Goal: Task Accomplishment & Management: Use online tool/utility

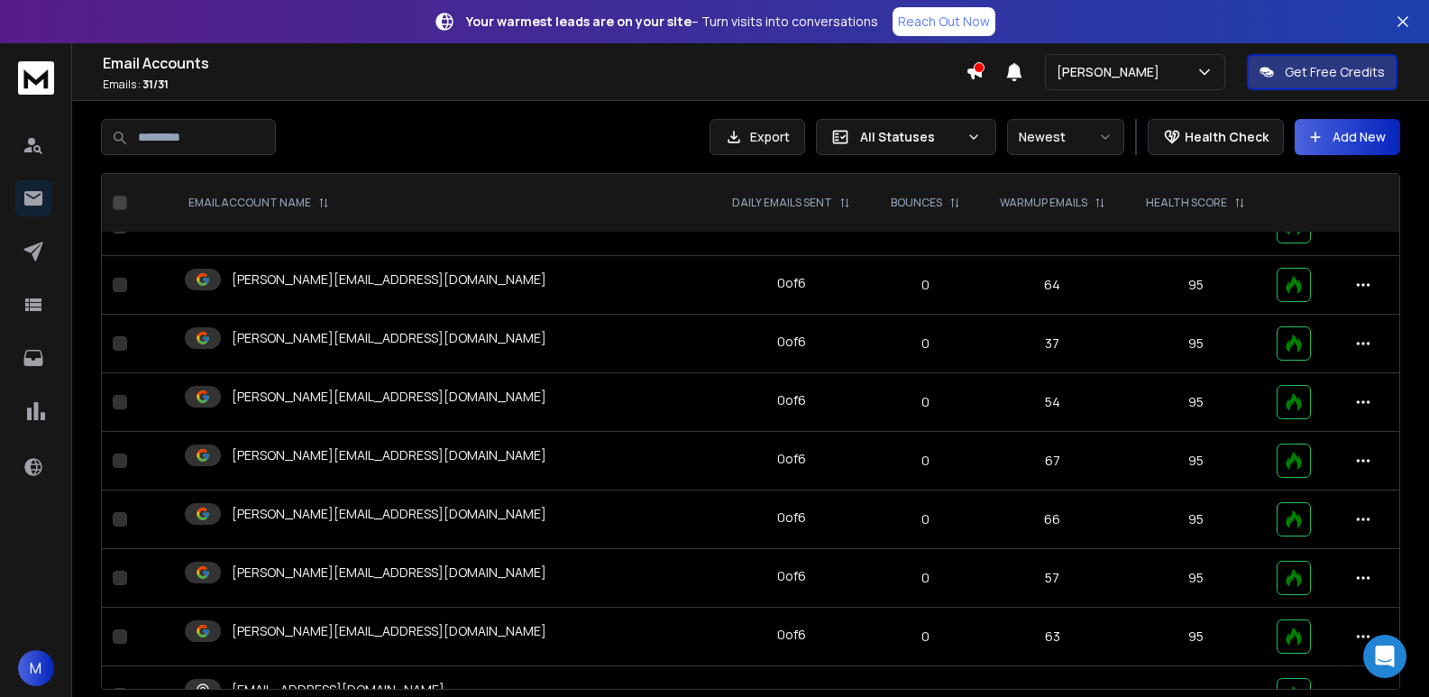
scroll to position [1374, 0]
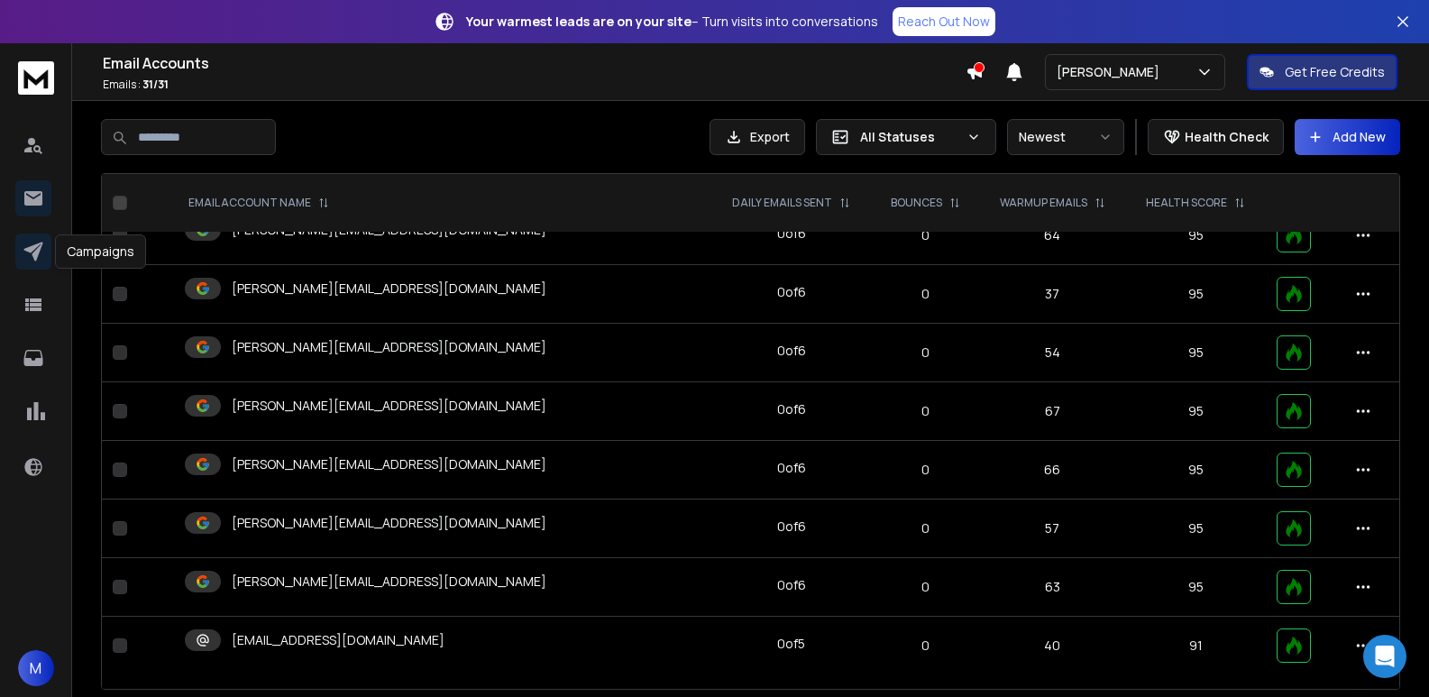
click at [32, 246] on icon at bounding box center [32, 251] width 19 height 19
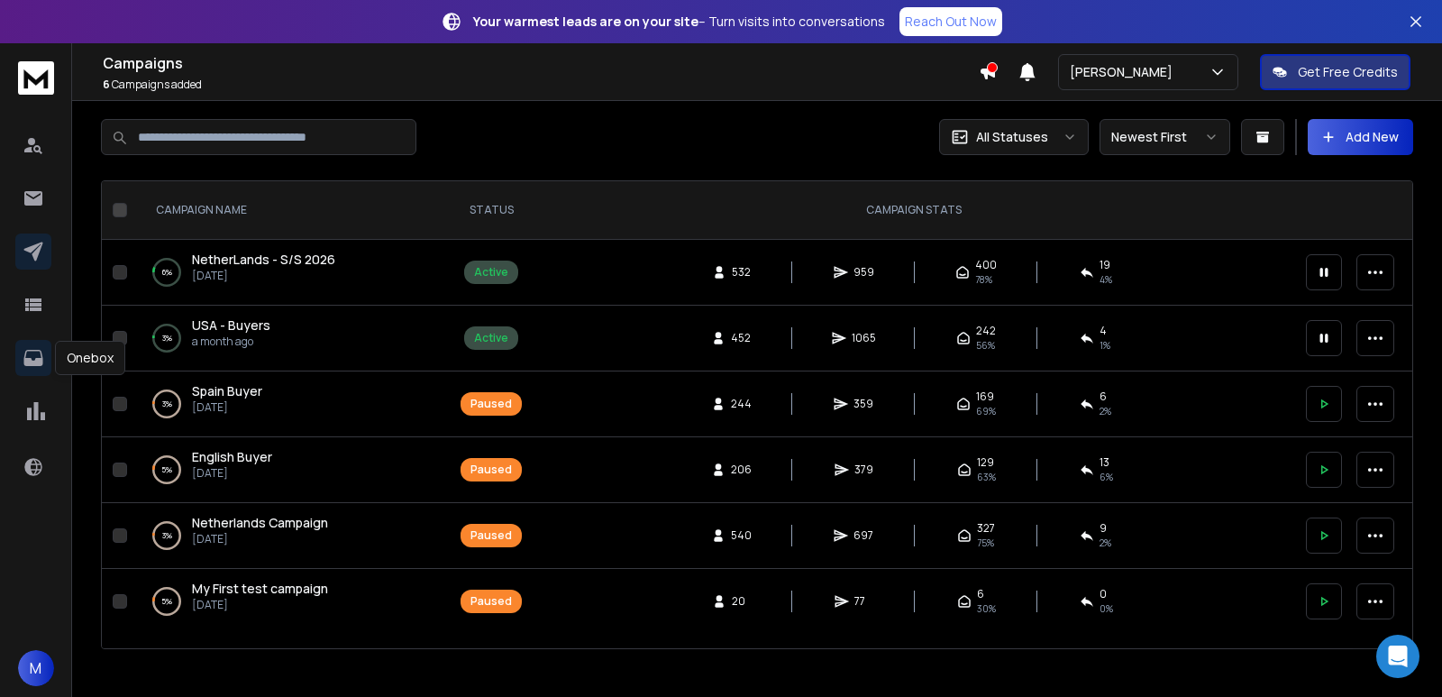
click at [28, 361] on icon at bounding box center [32, 358] width 19 height 16
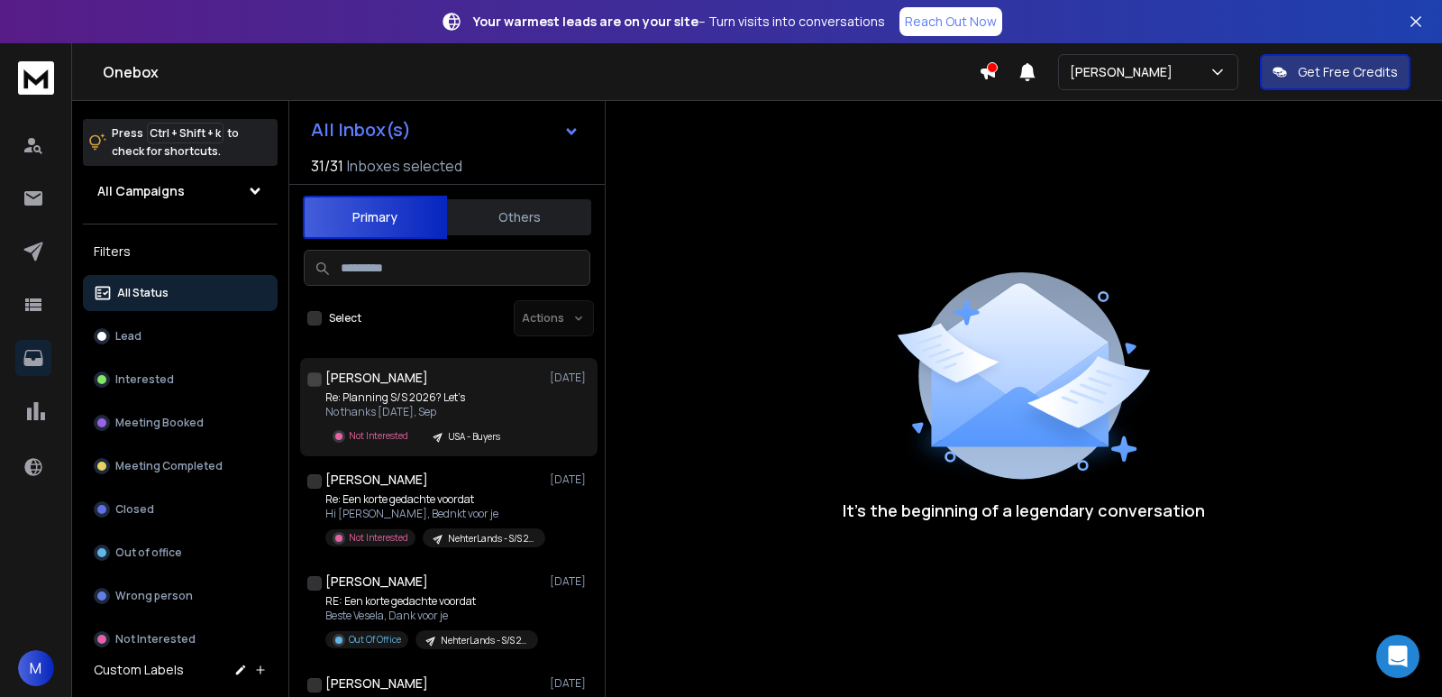
scroll to position [90, 0]
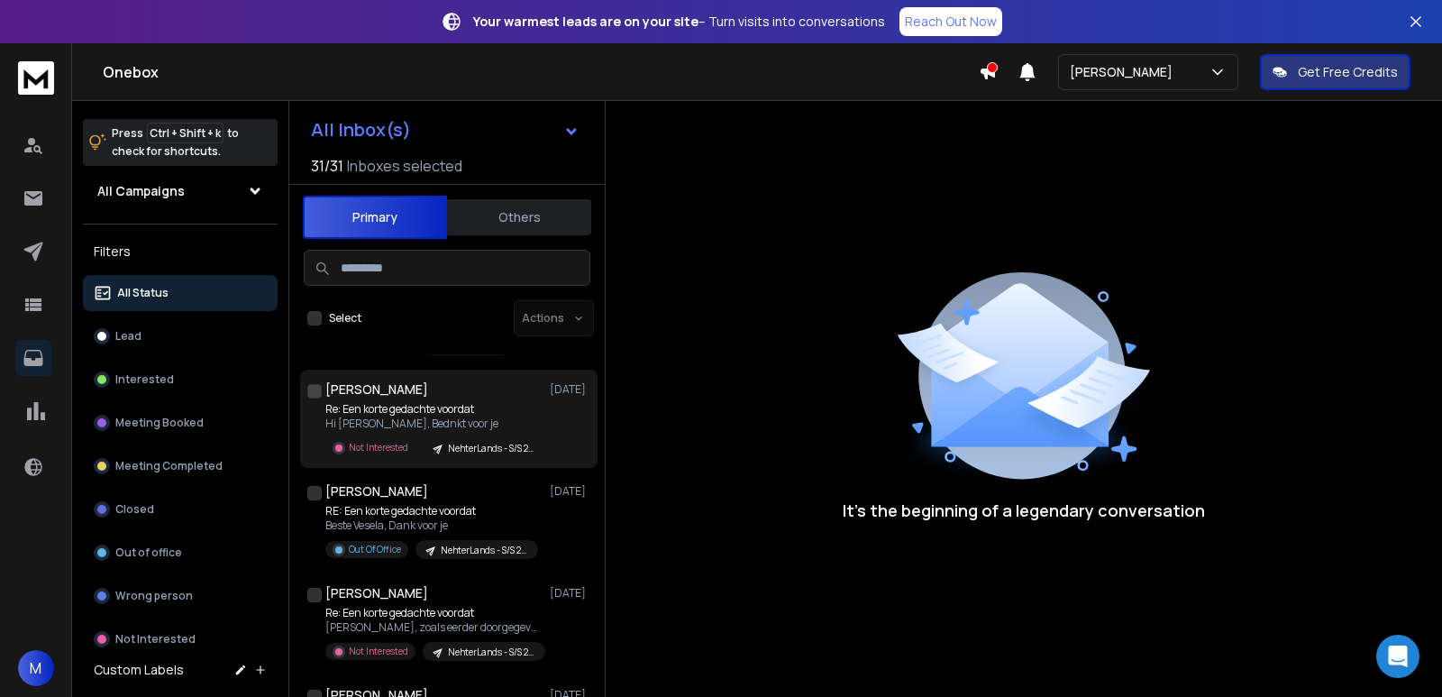
click at [409, 404] on p "Re: Een korte gedachte voordat" at bounding box center [433, 409] width 216 height 14
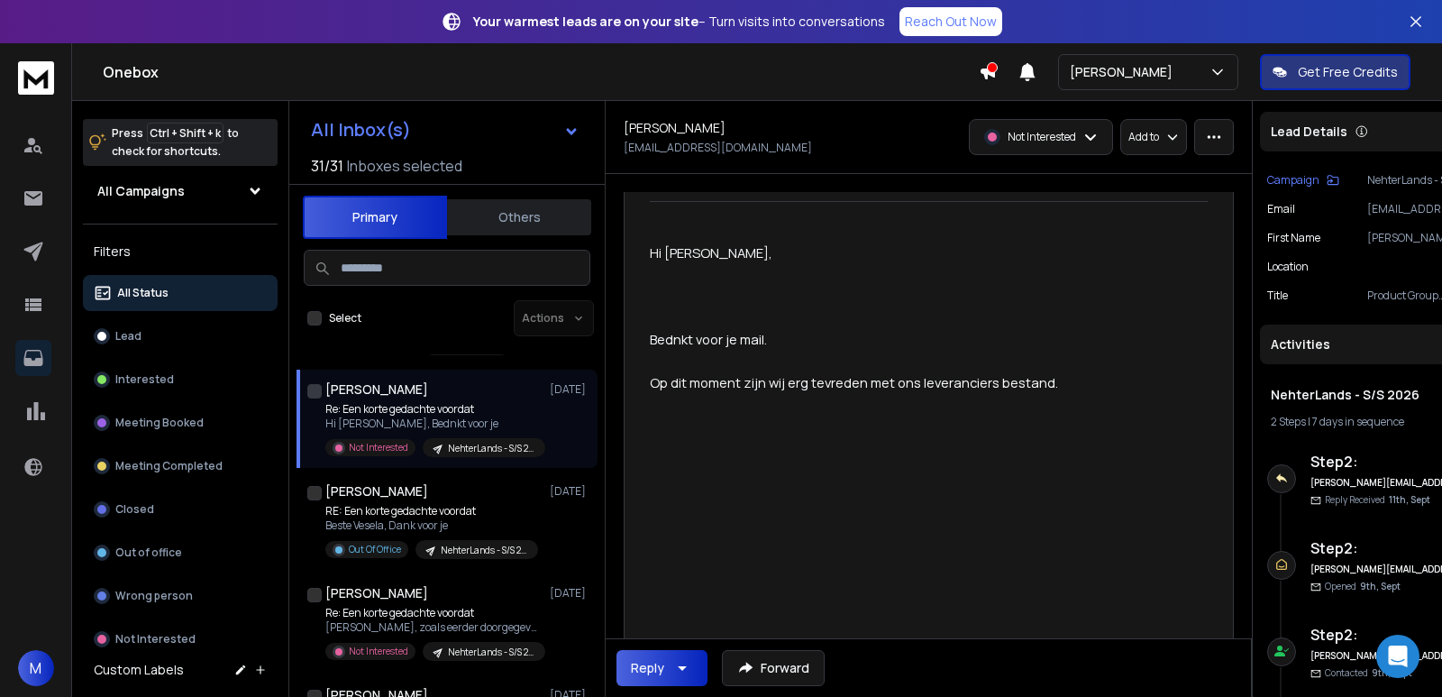
scroll to position [180, 0]
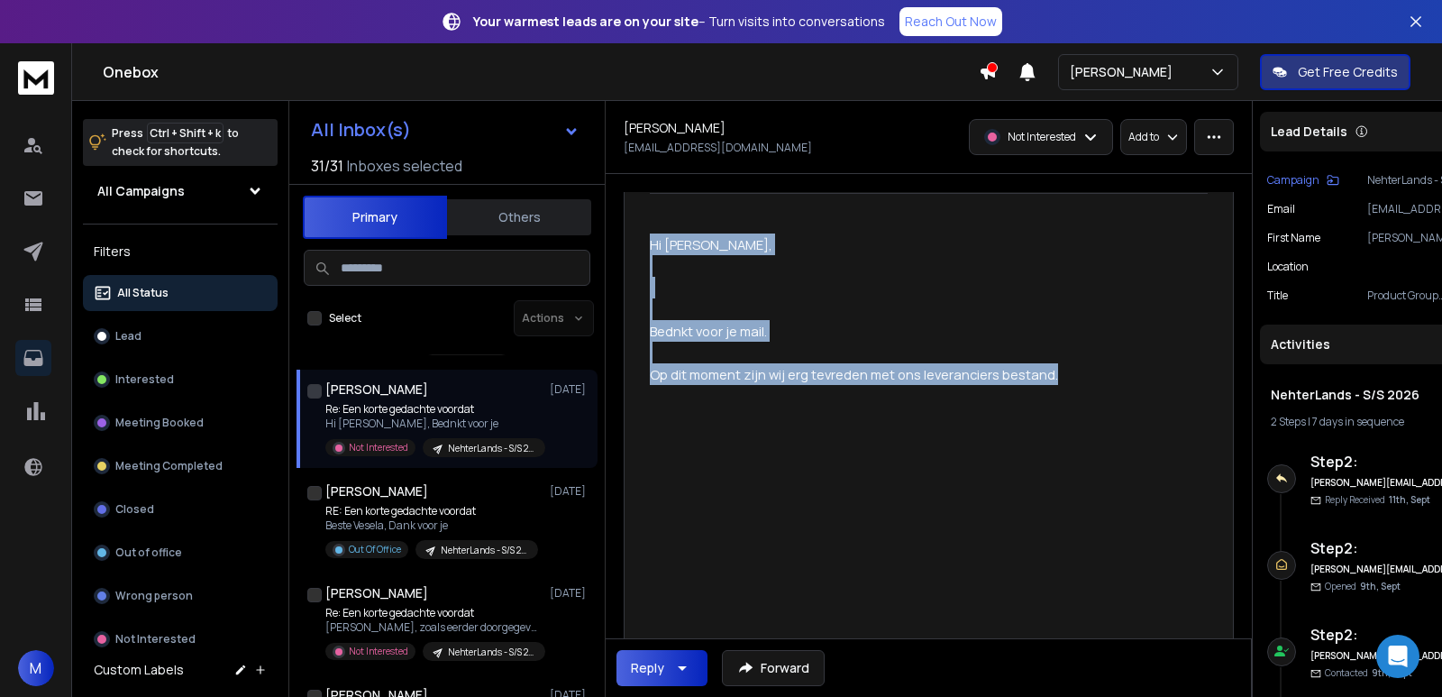
drag, startPoint x: 1061, startPoint y: 379, endPoint x: 637, endPoint y: 247, distance: 443.7
copy div "Hi Ryan, Bednkt voor je mail. Op dit moment zijn wij erg tevreden met ons lever…"
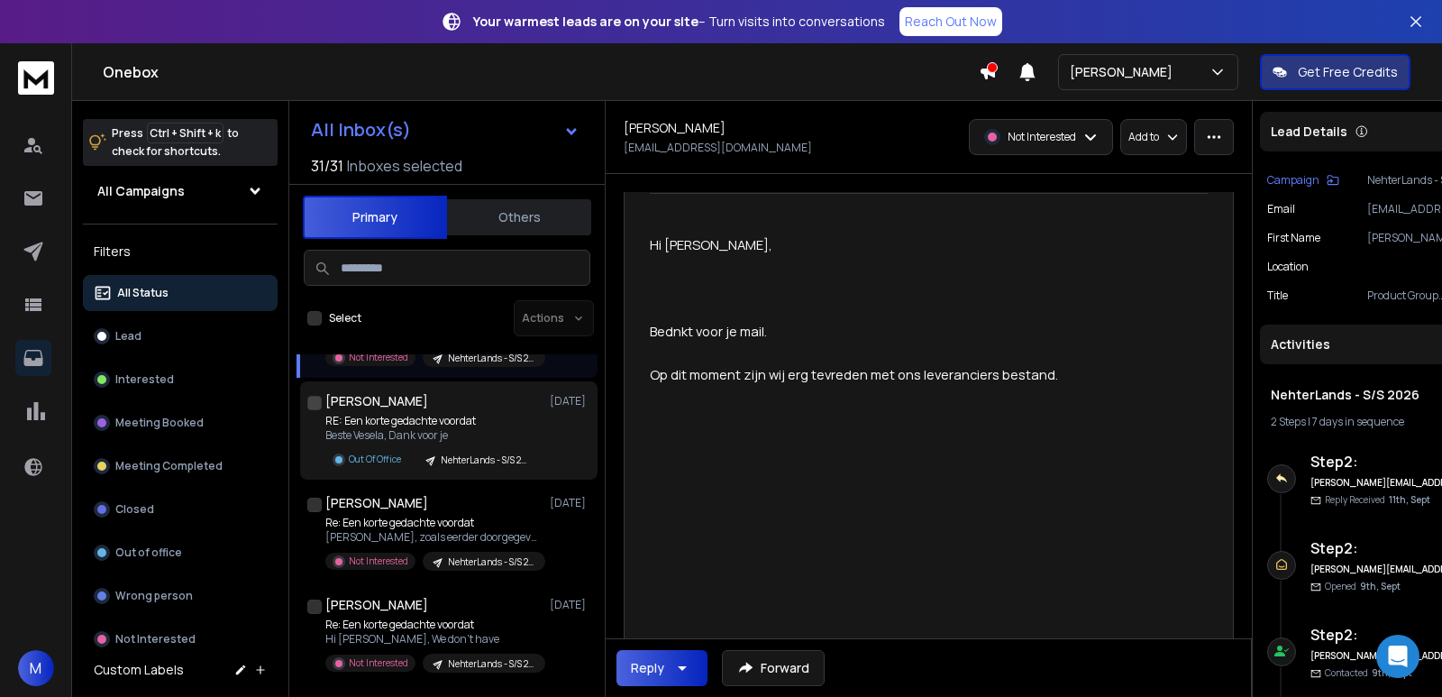
click at [406, 435] on p "Beste Vesela, Dank voor je" at bounding box center [431, 435] width 213 height 14
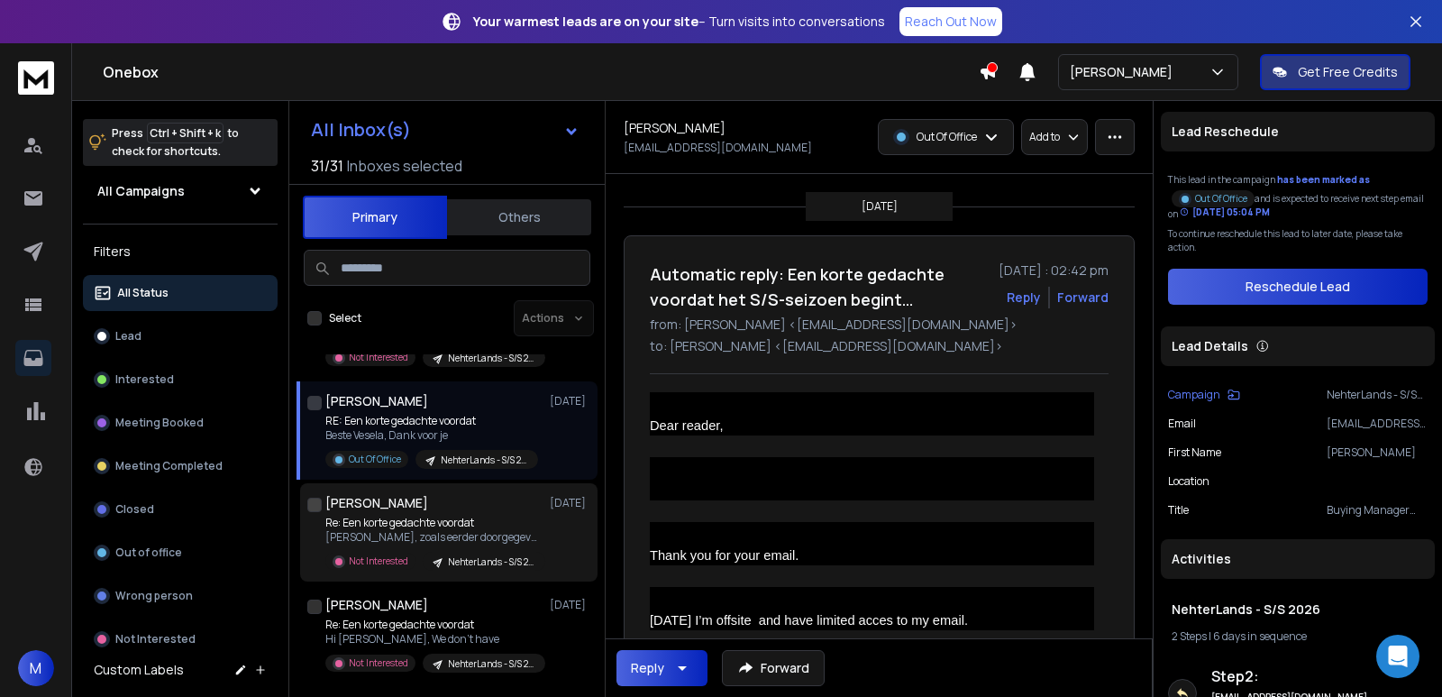
click at [403, 513] on div "Karin Paulissen 09 Sep Re: Een korte gedachte voordat Hallo Cristan, zoals eerd…" at bounding box center [457, 532] width 265 height 77
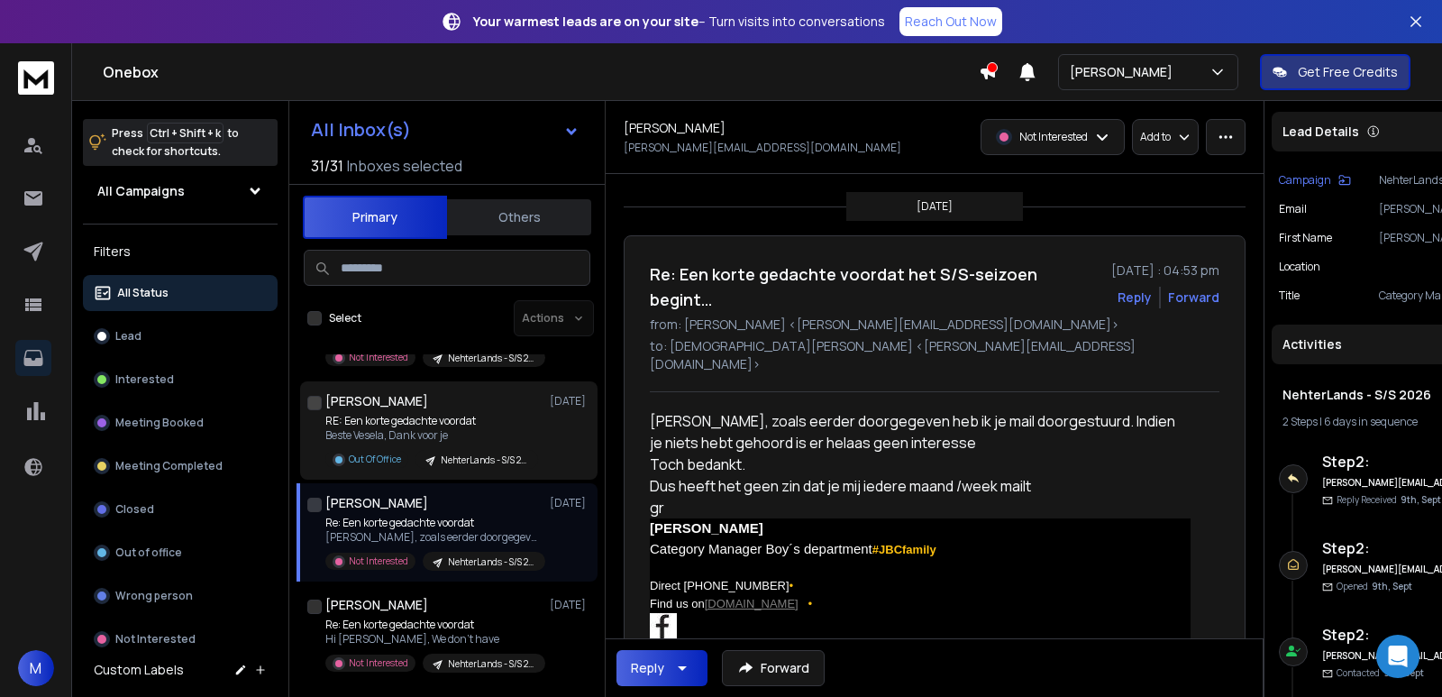
scroll to position [0, 0]
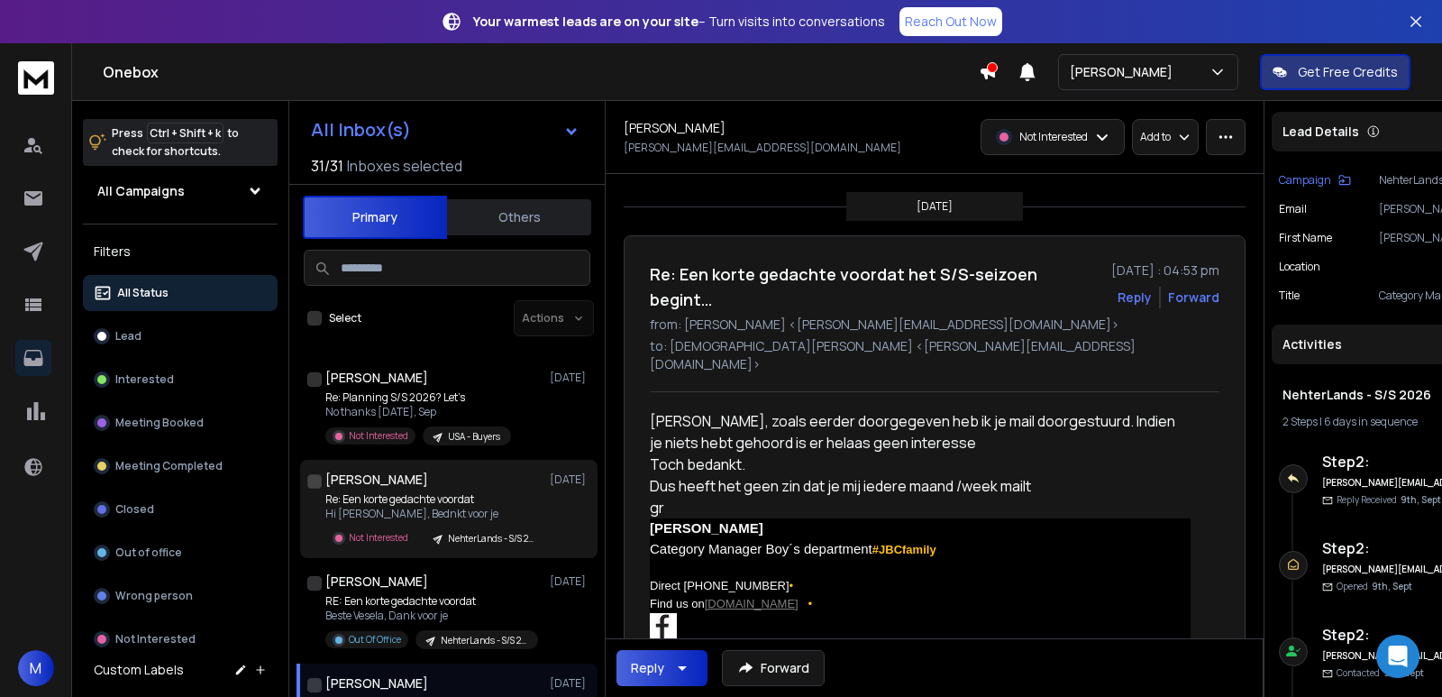
click at [416, 492] on p "Re: Een korte gedachte voordat" at bounding box center [433, 499] width 216 height 14
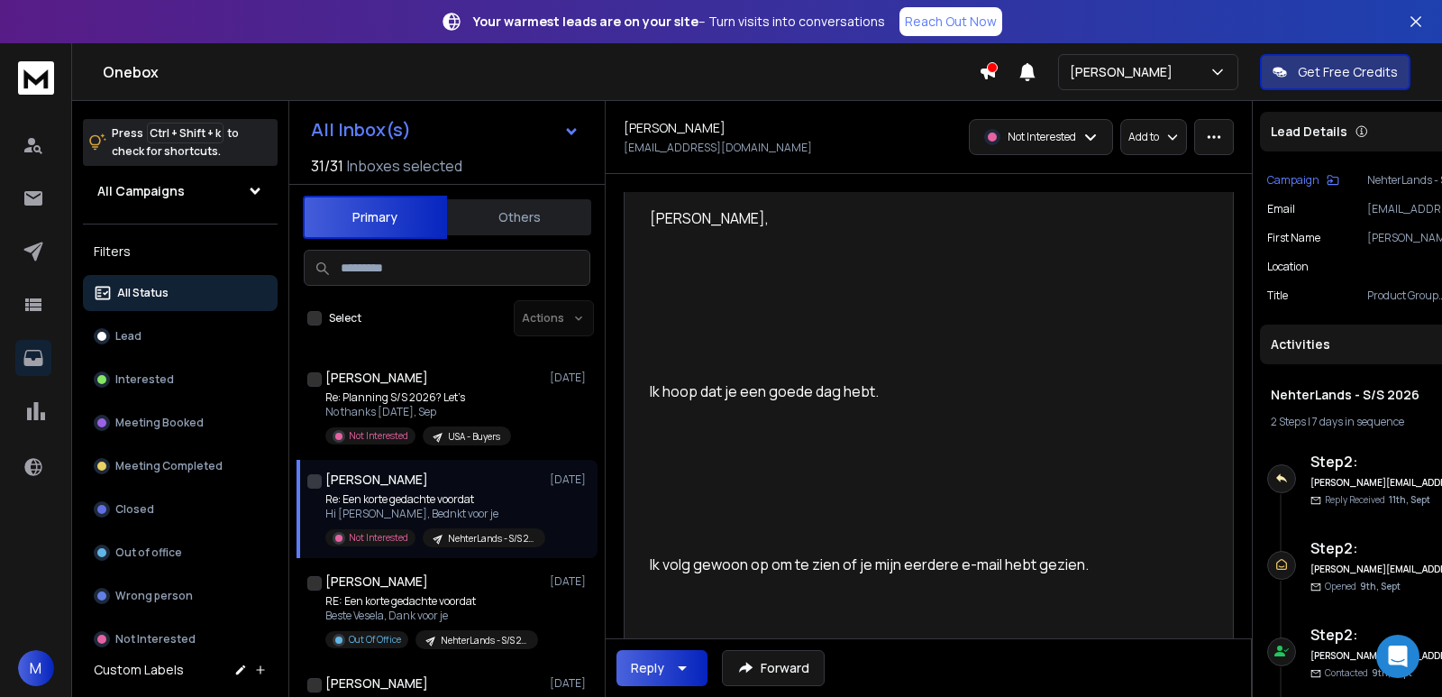
scroll to position [2344, 0]
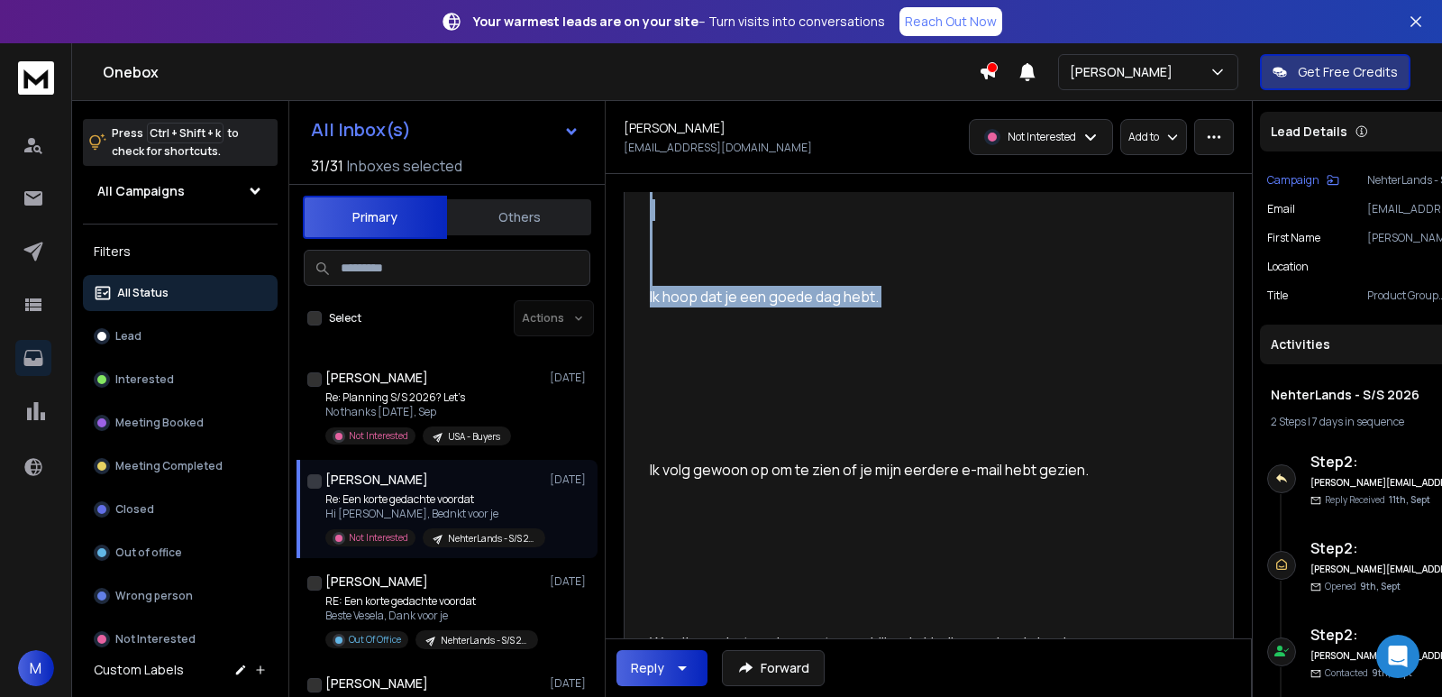
drag, startPoint x: 650, startPoint y: 394, endPoint x: 816, endPoint y: 594, distance: 259.9
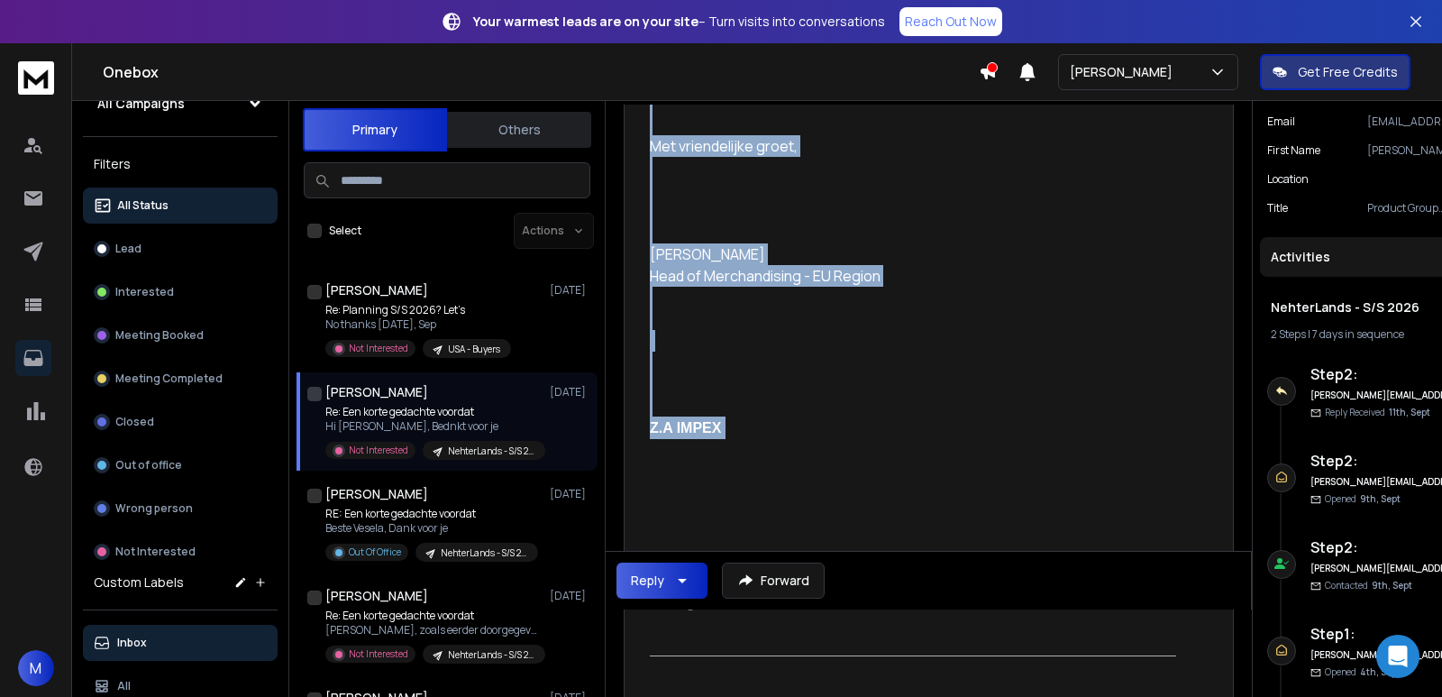
scroll to position [3187, 0]
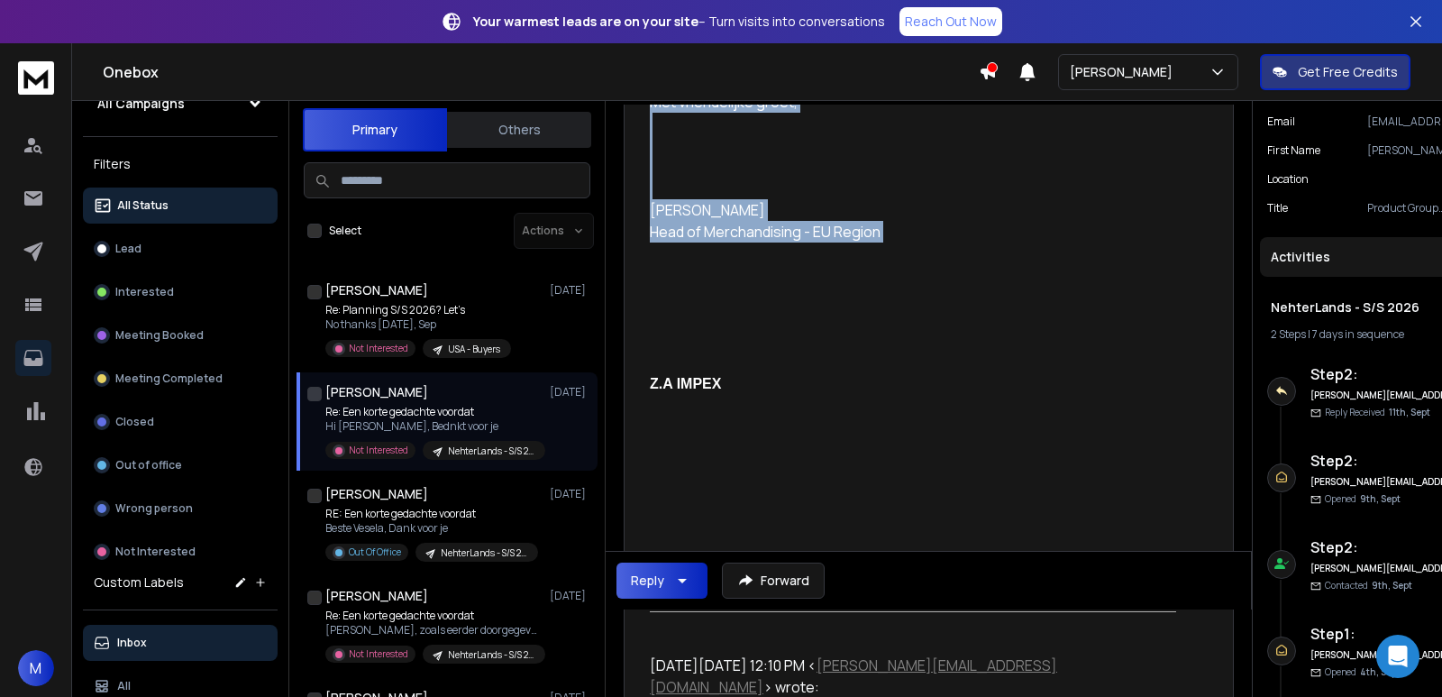
copy div "Hoi Miranda, Ik hoop dat je een goede dag hebt. Ik volg gewoon op om te zien of…"
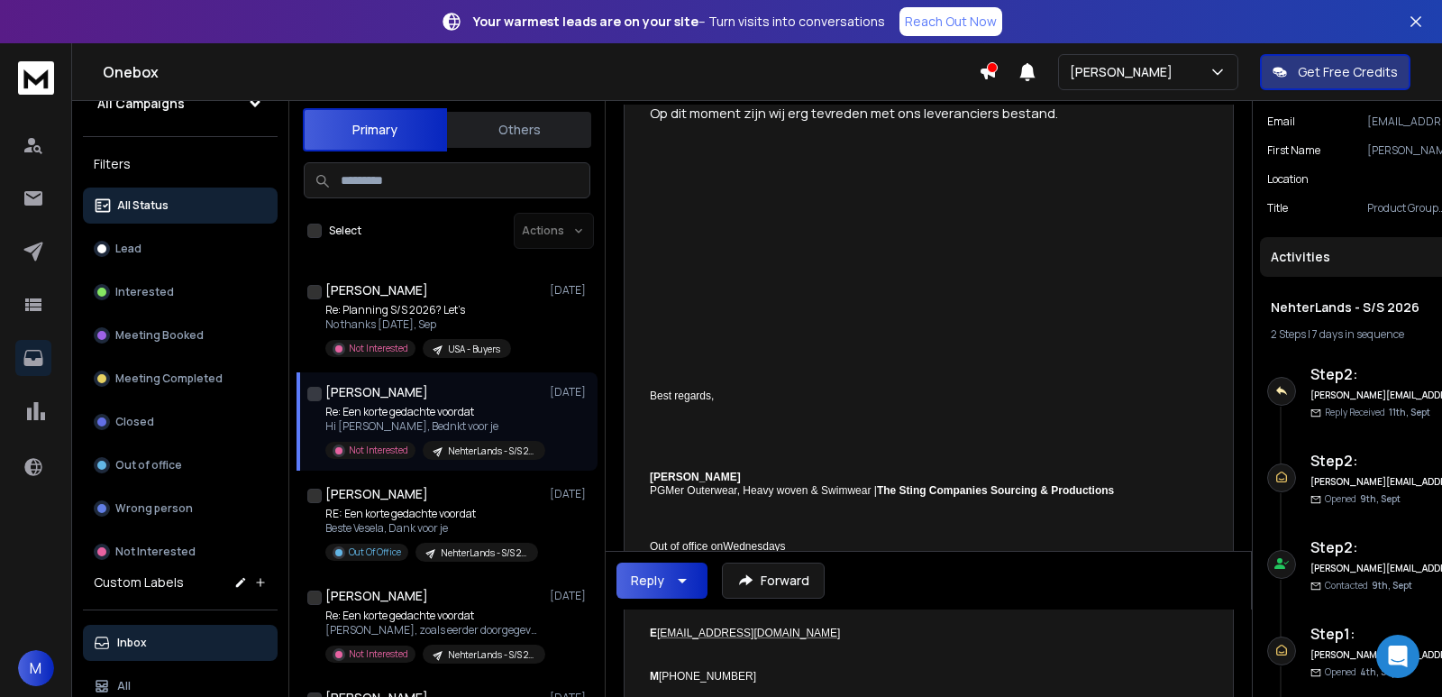
scroll to position [361, 0]
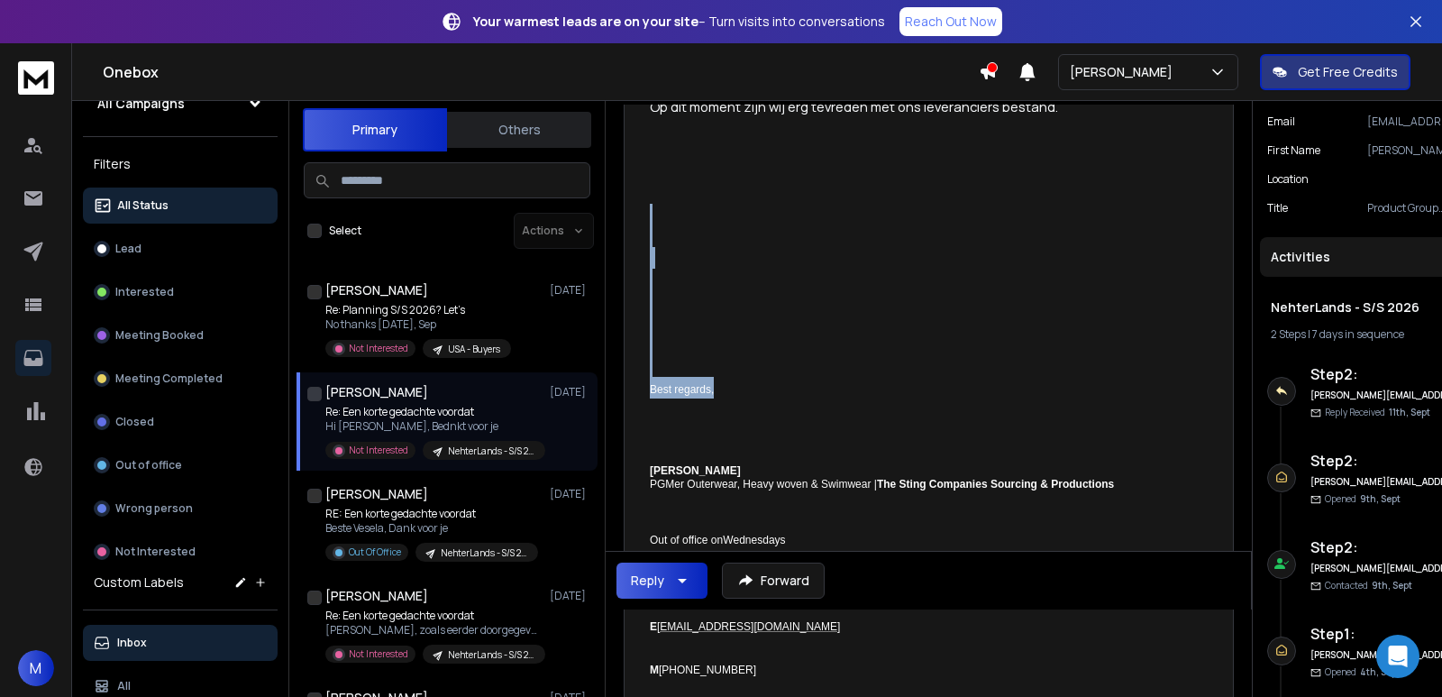
drag, startPoint x: 723, startPoint y: 377, endPoint x: 631, endPoint y: 205, distance: 195.2
click at [798, 275] on p at bounding box center [913, 279] width 526 height 65
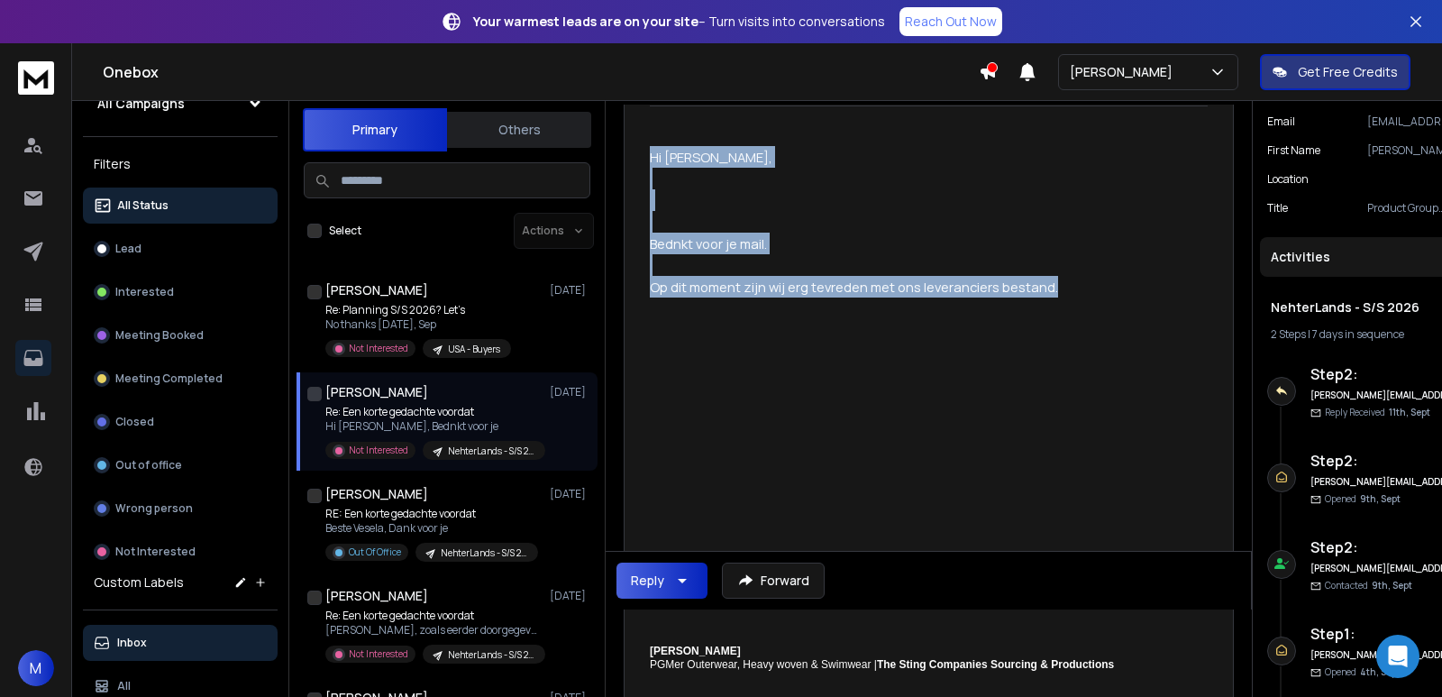
drag, startPoint x: 1050, startPoint y: 280, endPoint x: 645, endPoint y: 145, distance: 427.6
copy div "Hi Ryan, Bednkt voor je mail. Op dit moment zijn wij erg tevreden met ons lever…"
